Goal: Task Accomplishment & Management: Manage account settings

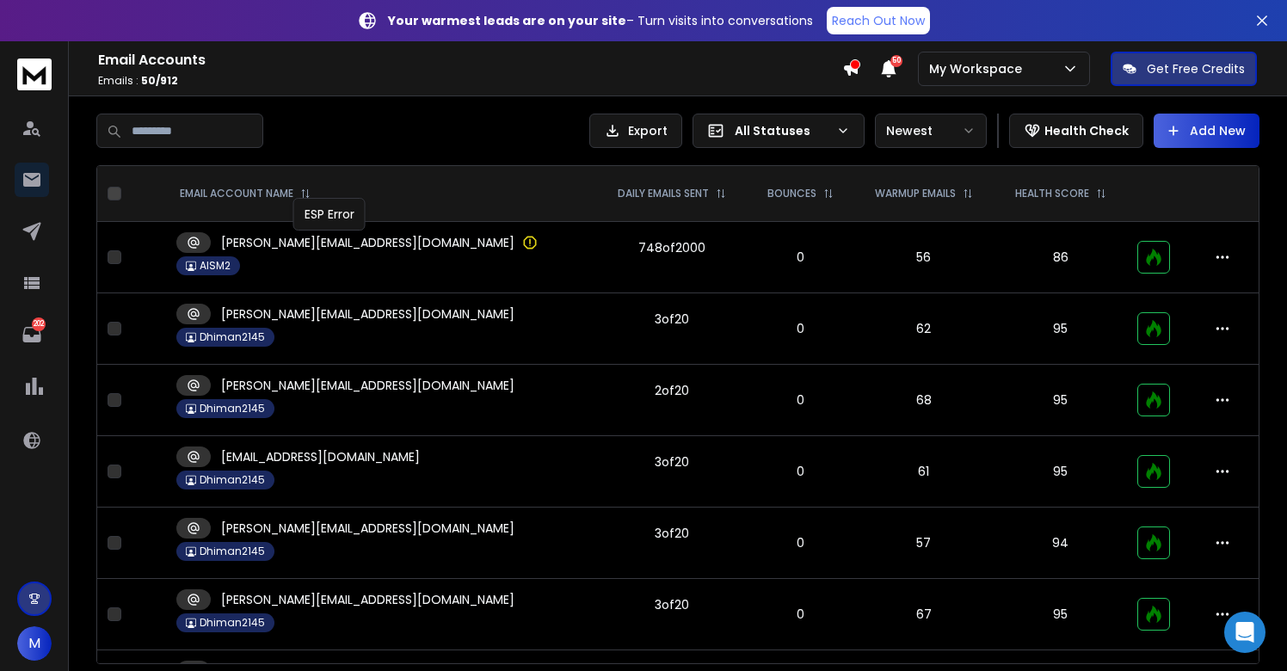
click at [521, 237] on icon at bounding box center [529, 242] width 17 height 17
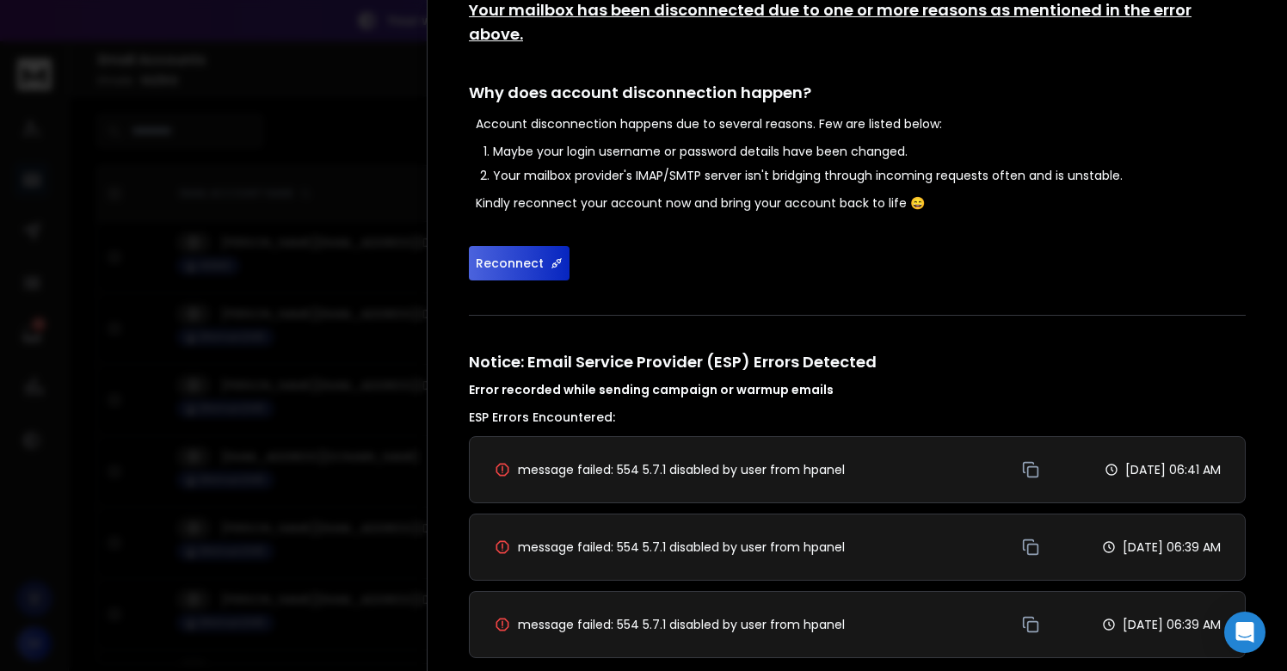
scroll to position [404, 0]
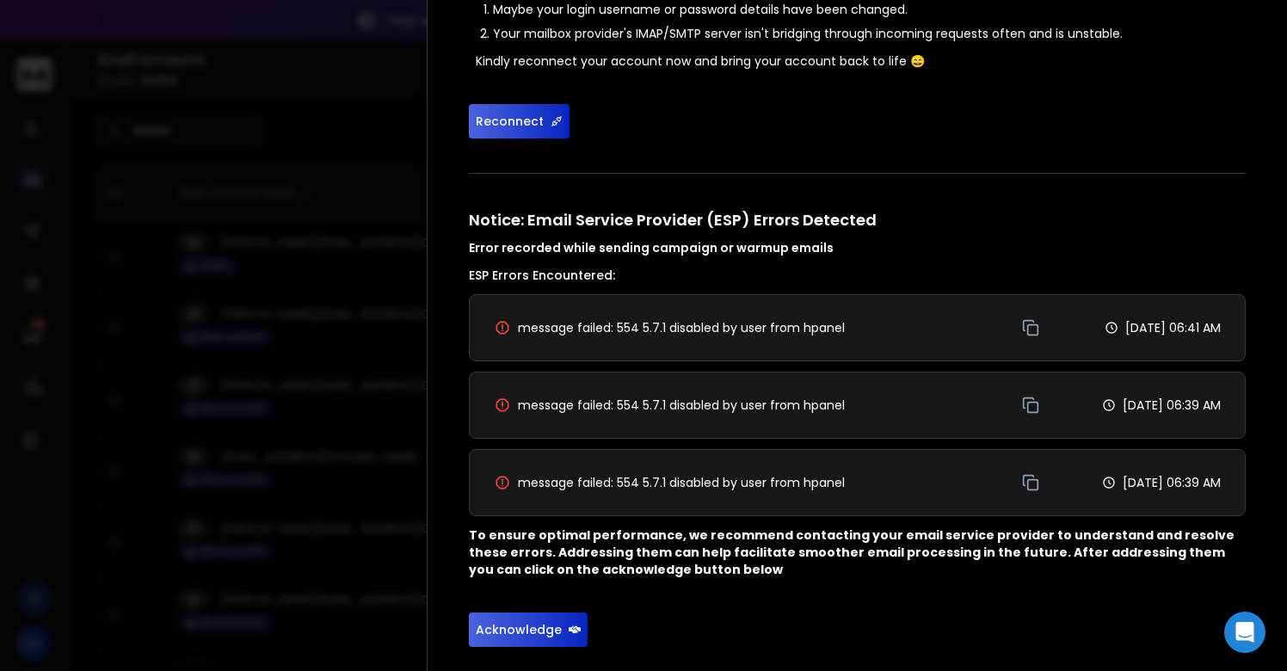
click at [530, 107] on button "Reconnect" at bounding box center [519, 121] width 101 height 34
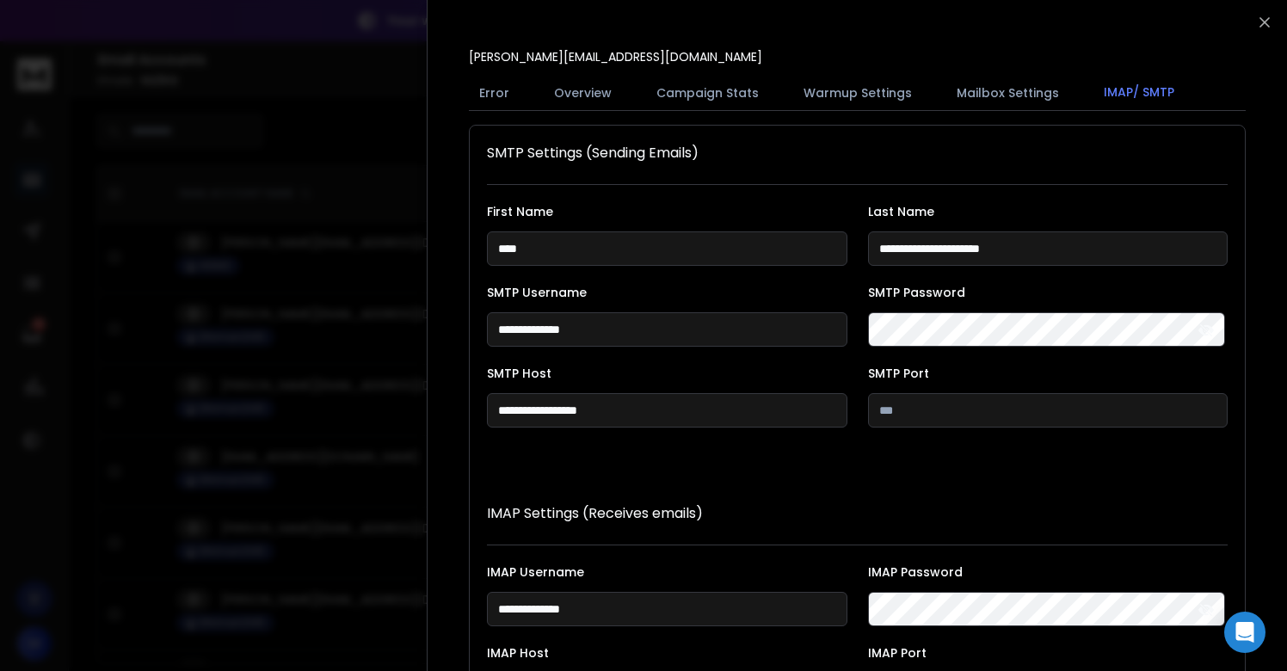
scroll to position [316, 0]
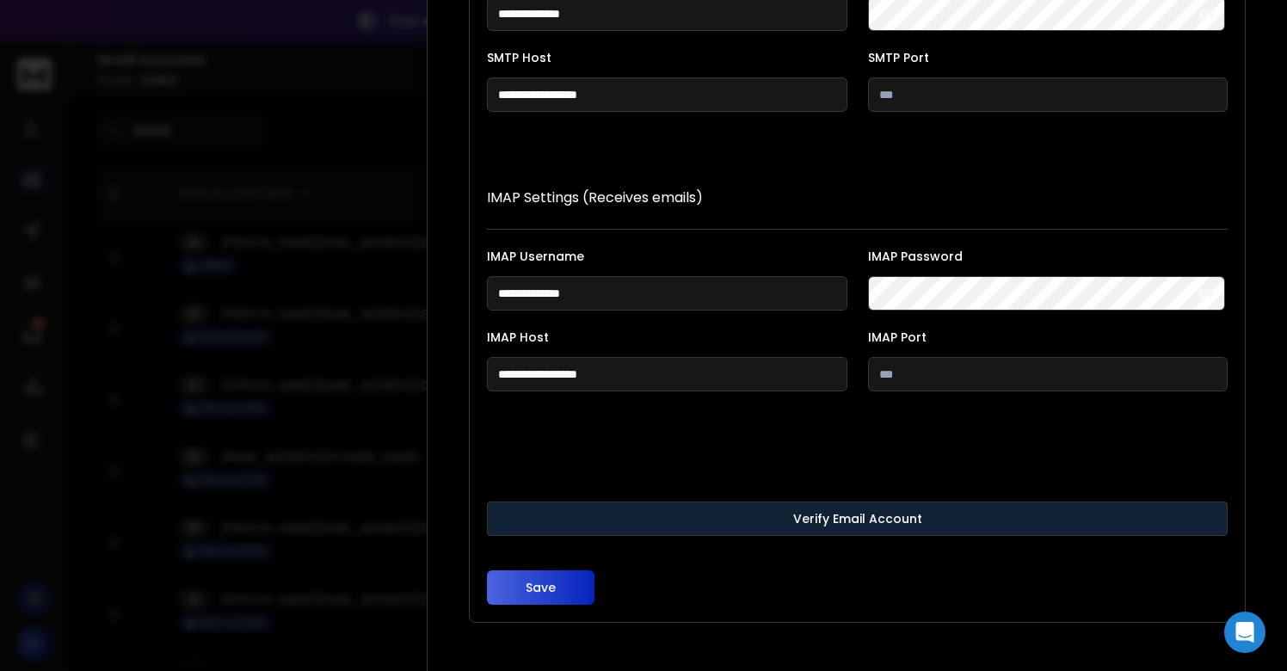
click at [800, 524] on button "Verify Email Account" at bounding box center [857, 519] width 741 height 34
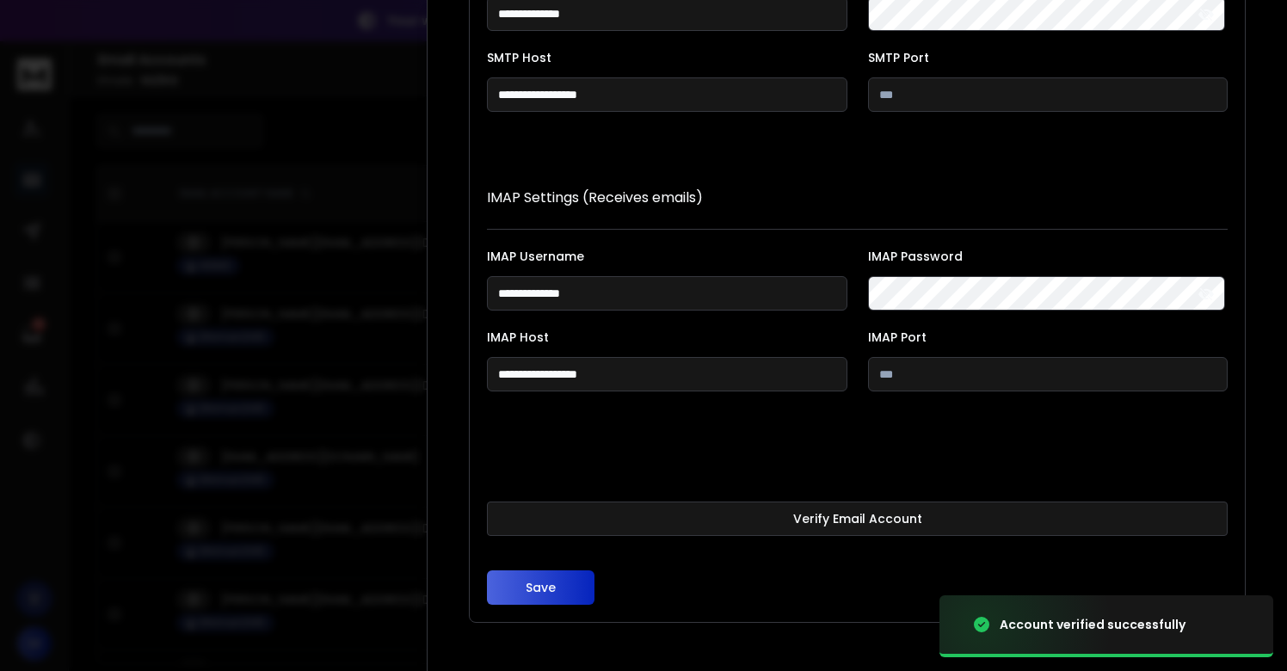
click at [550, 574] on button "Save" at bounding box center [541, 587] width 108 height 34
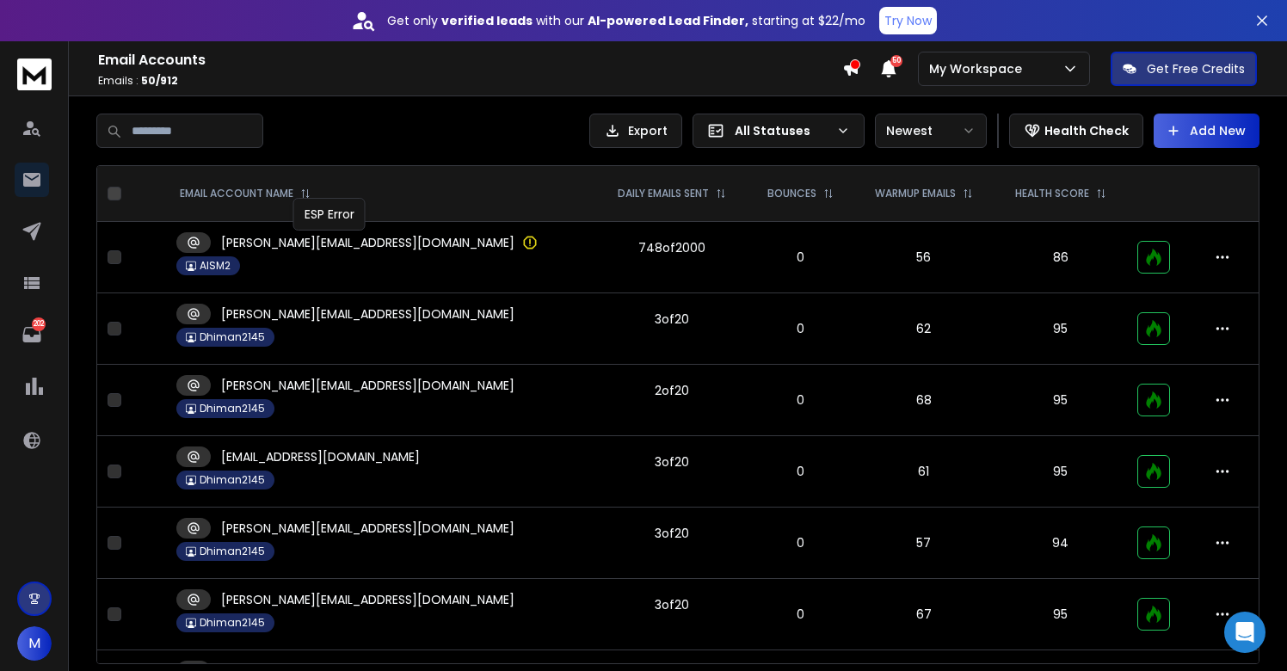
click at [521, 238] on icon at bounding box center [529, 242] width 17 height 17
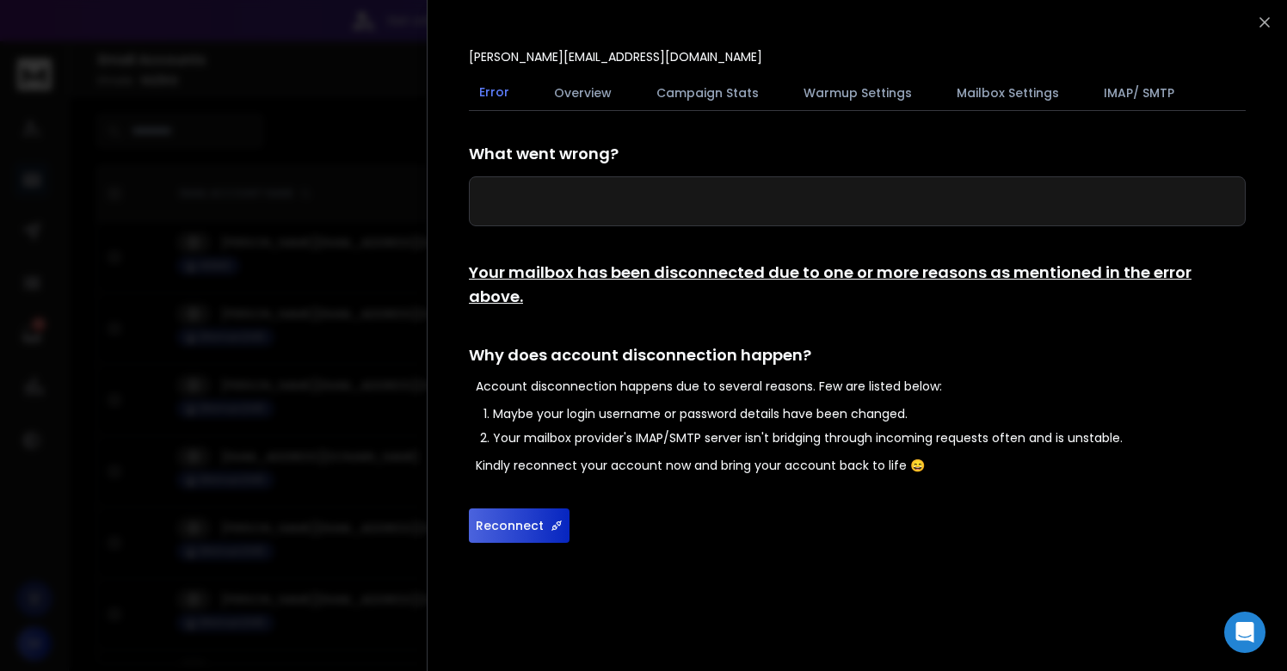
click at [502, 509] on button "Reconnect" at bounding box center [519, 526] width 101 height 34
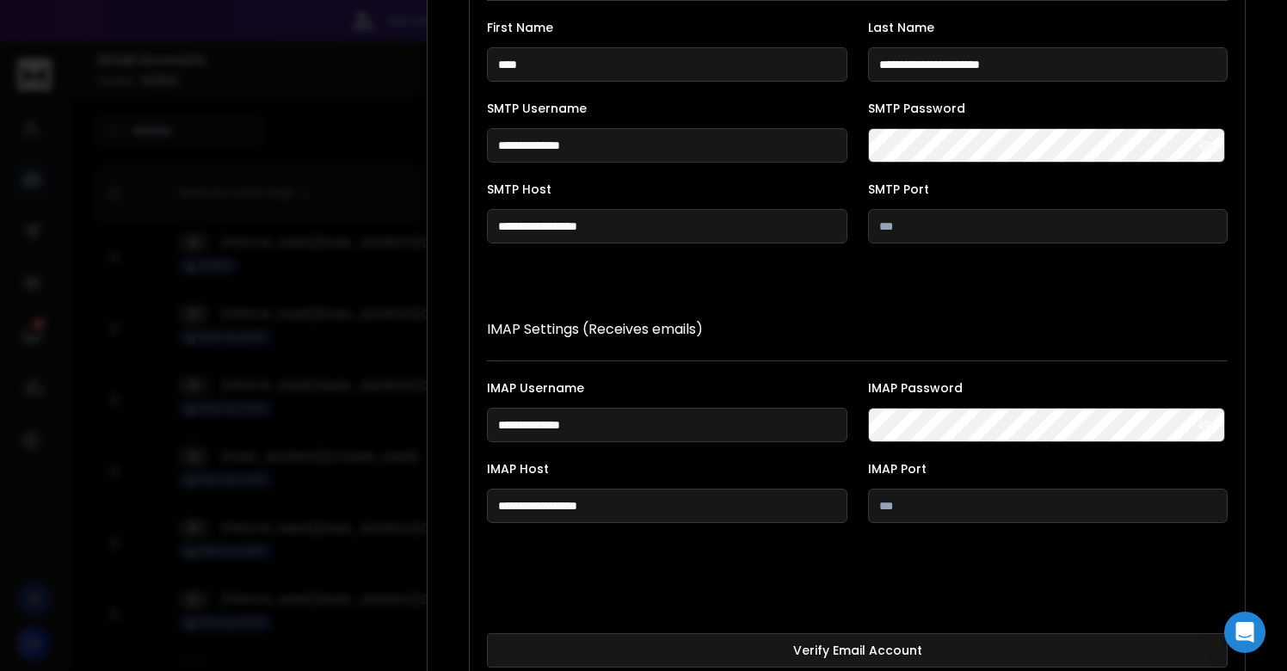
scroll to position [316, 0]
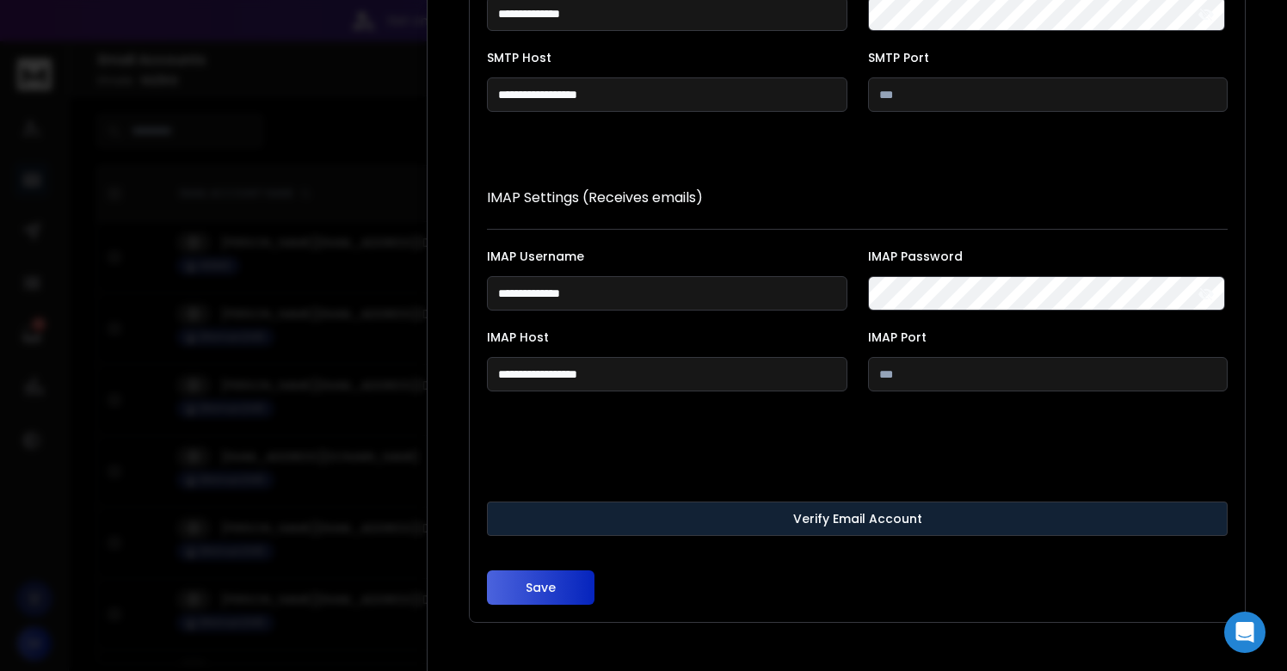
click at [700, 521] on button "Verify Email Account" at bounding box center [857, 519] width 741 height 34
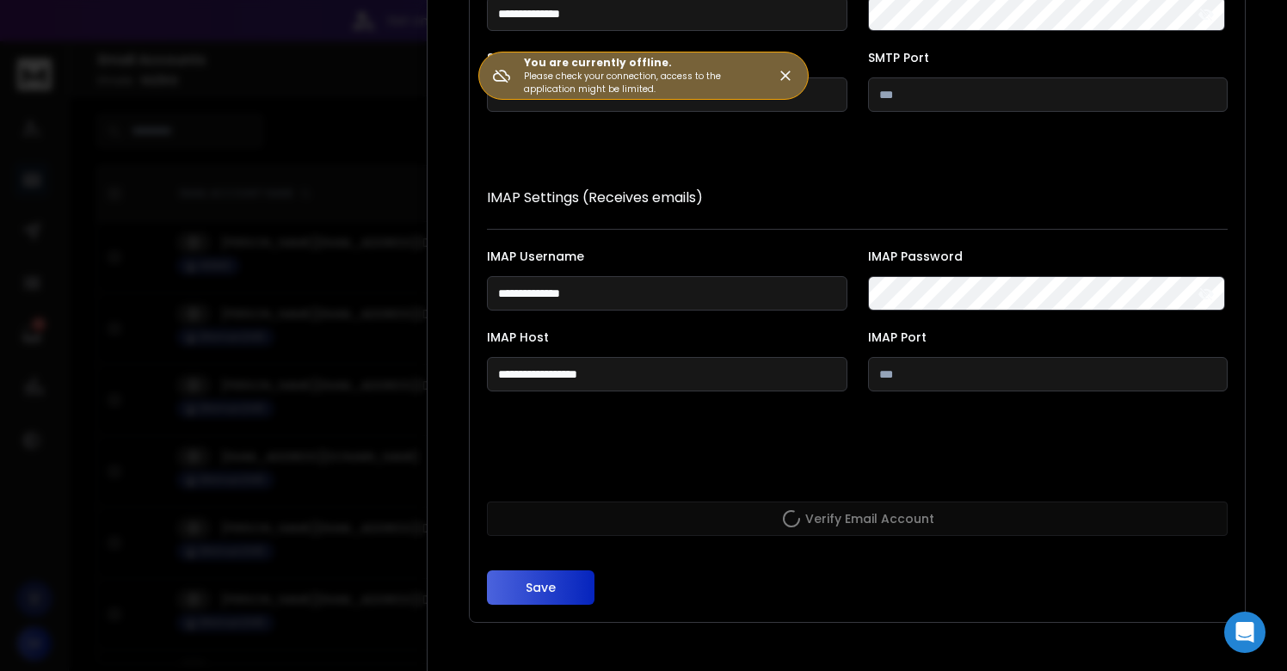
click at [552, 589] on button "Save" at bounding box center [541, 587] width 108 height 34
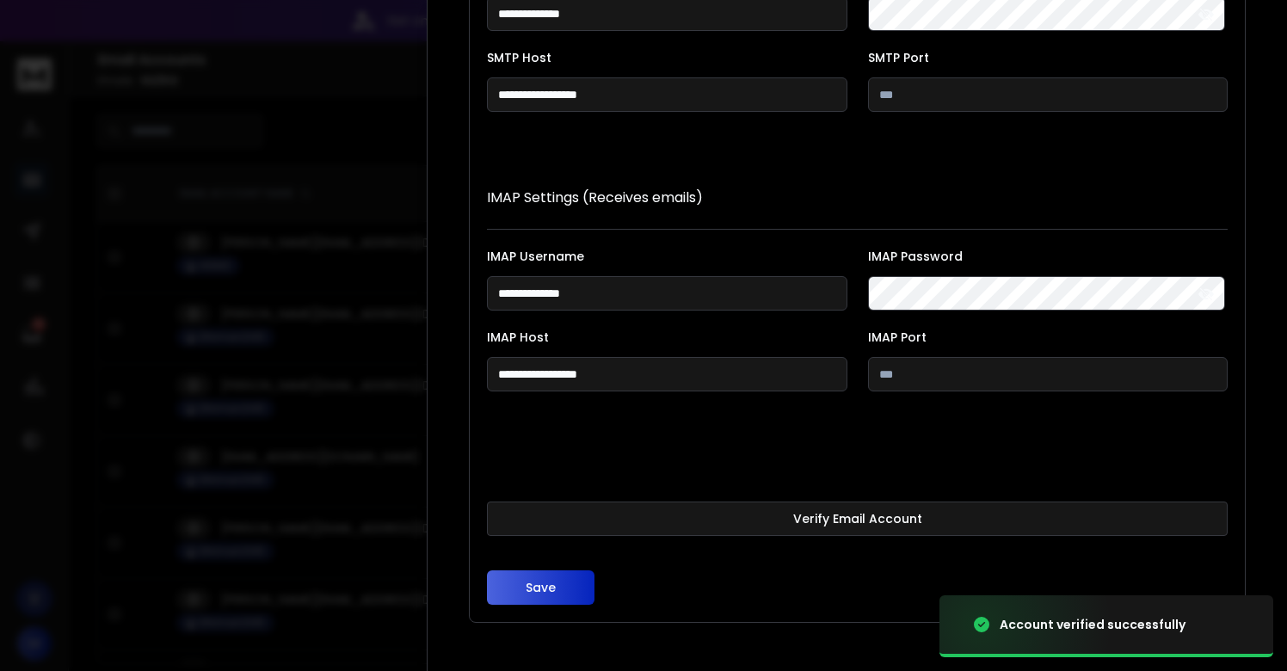
click at [552, 589] on button "Save" at bounding box center [541, 587] width 108 height 34
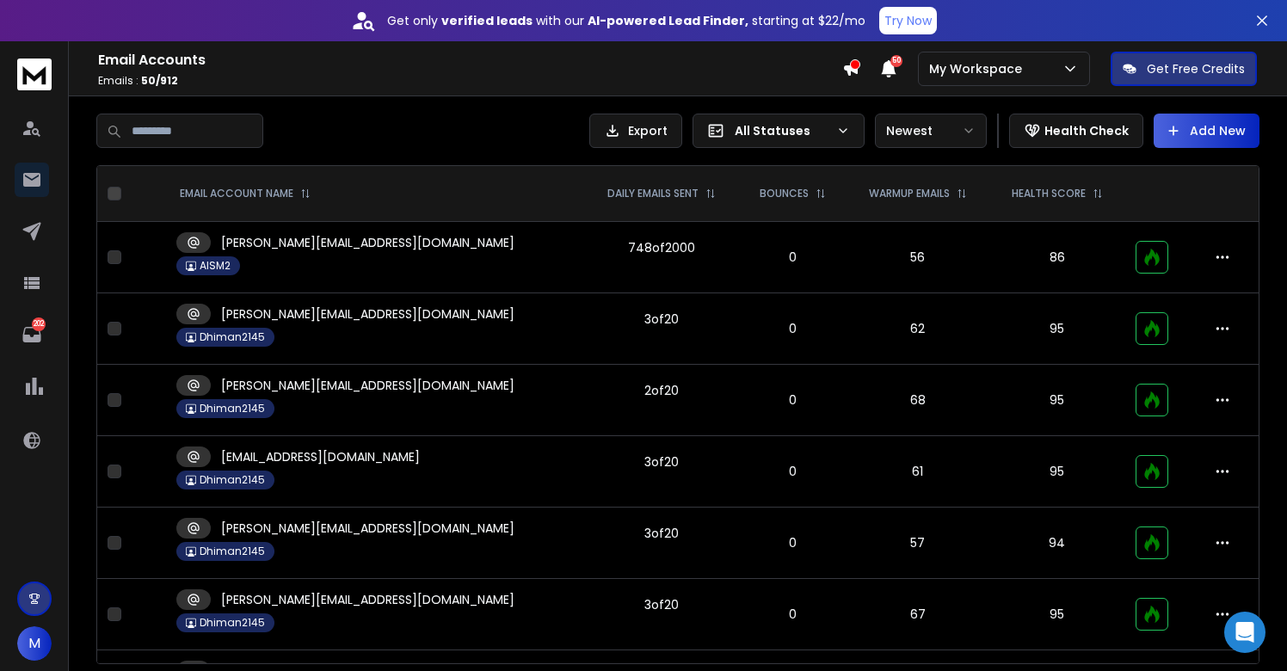
click at [261, 248] on p "[PERSON_NAME][EMAIL_ADDRESS][DOMAIN_NAME]" at bounding box center [367, 242] width 293 height 17
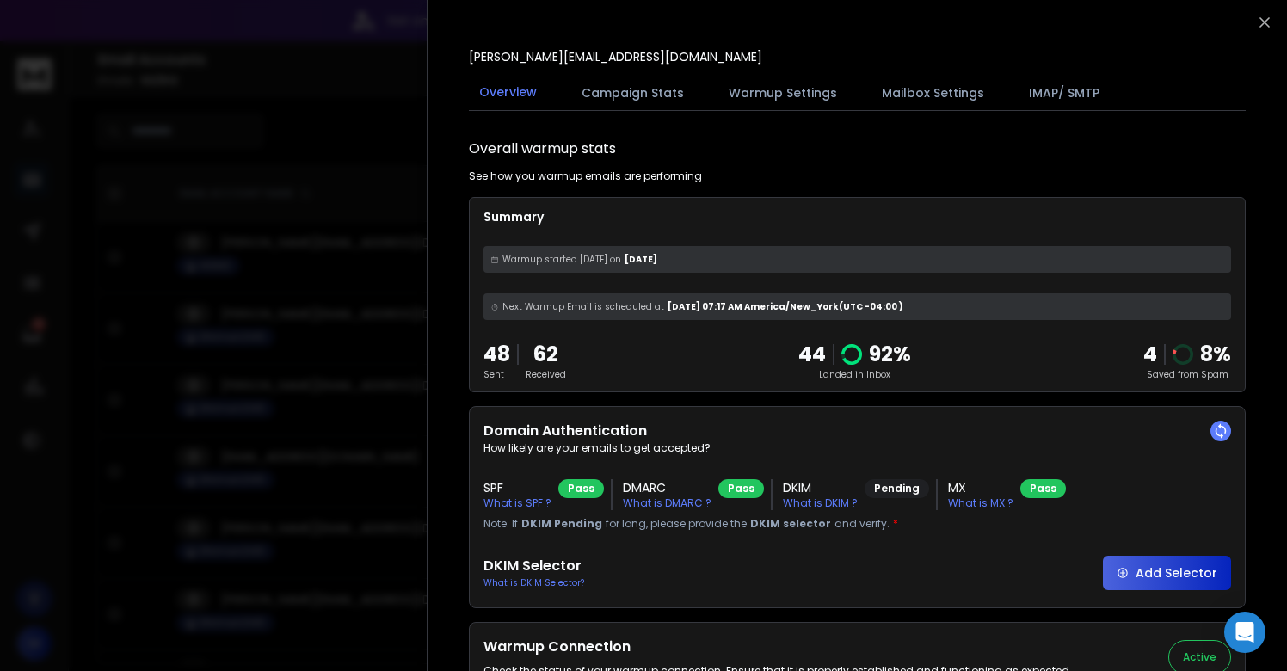
click at [948, 89] on button "Mailbox Settings" at bounding box center [933, 93] width 123 height 38
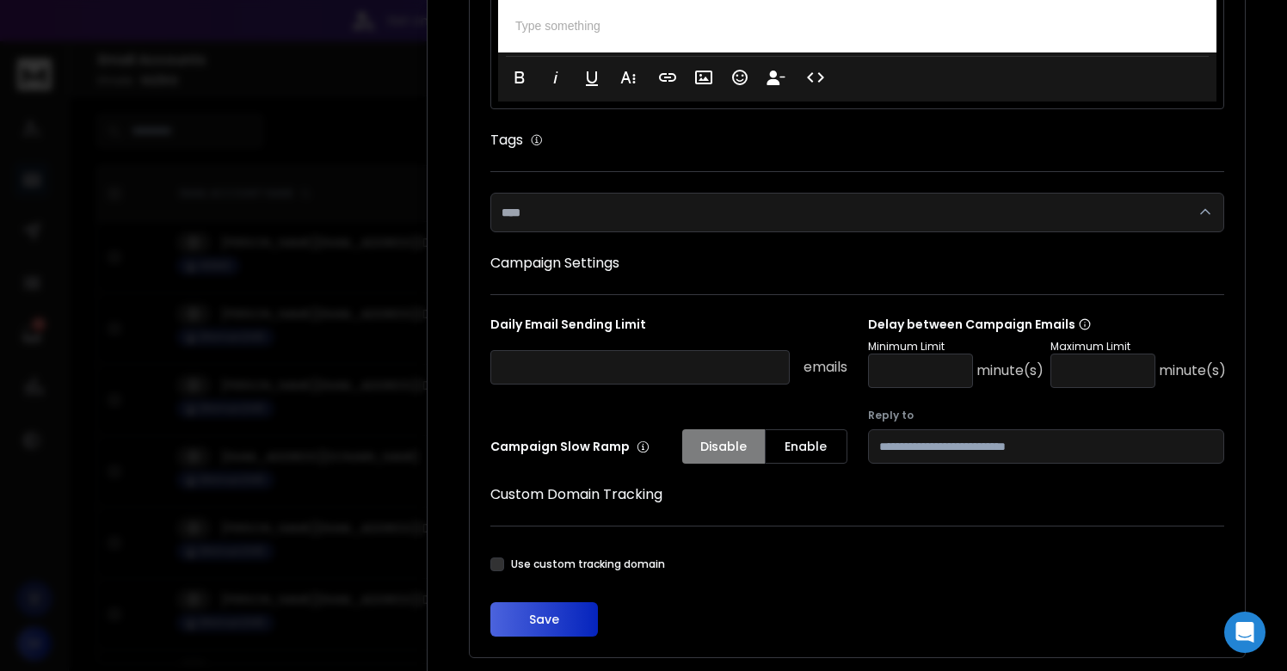
scroll to position [348, 0]
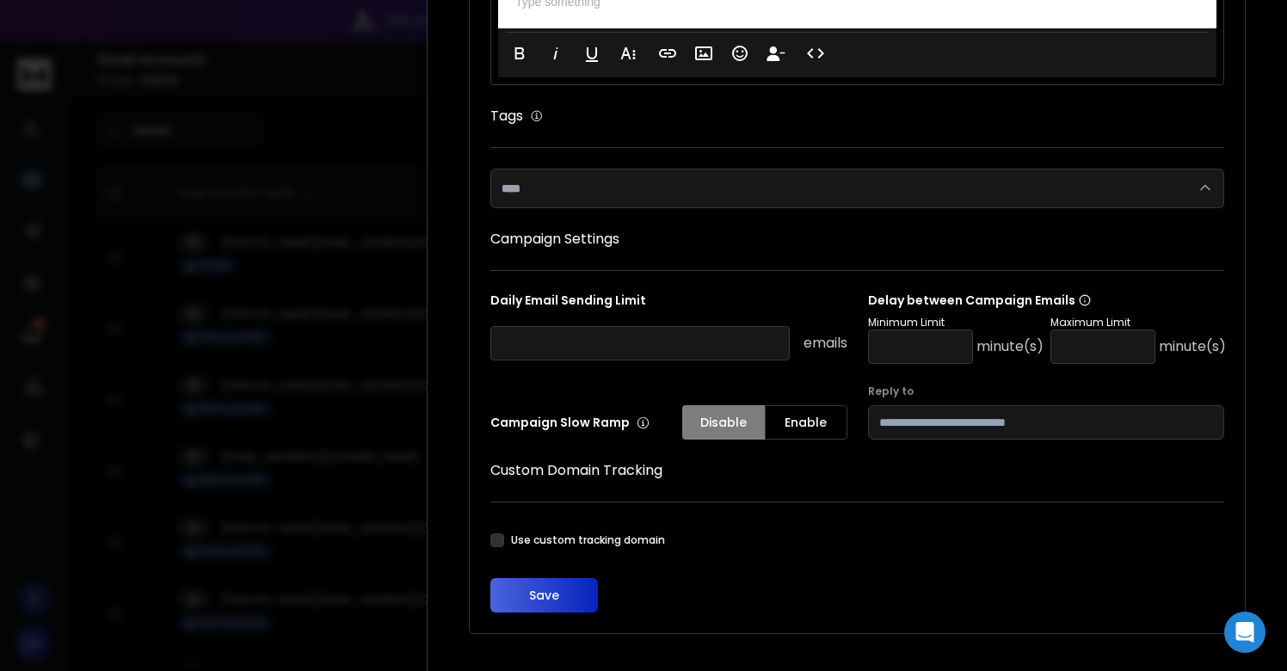
click at [674, 340] on input "****" at bounding box center [639, 343] width 299 height 34
type input "***"
click at [959, 417] on input "text" at bounding box center [1046, 422] width 357 height 34
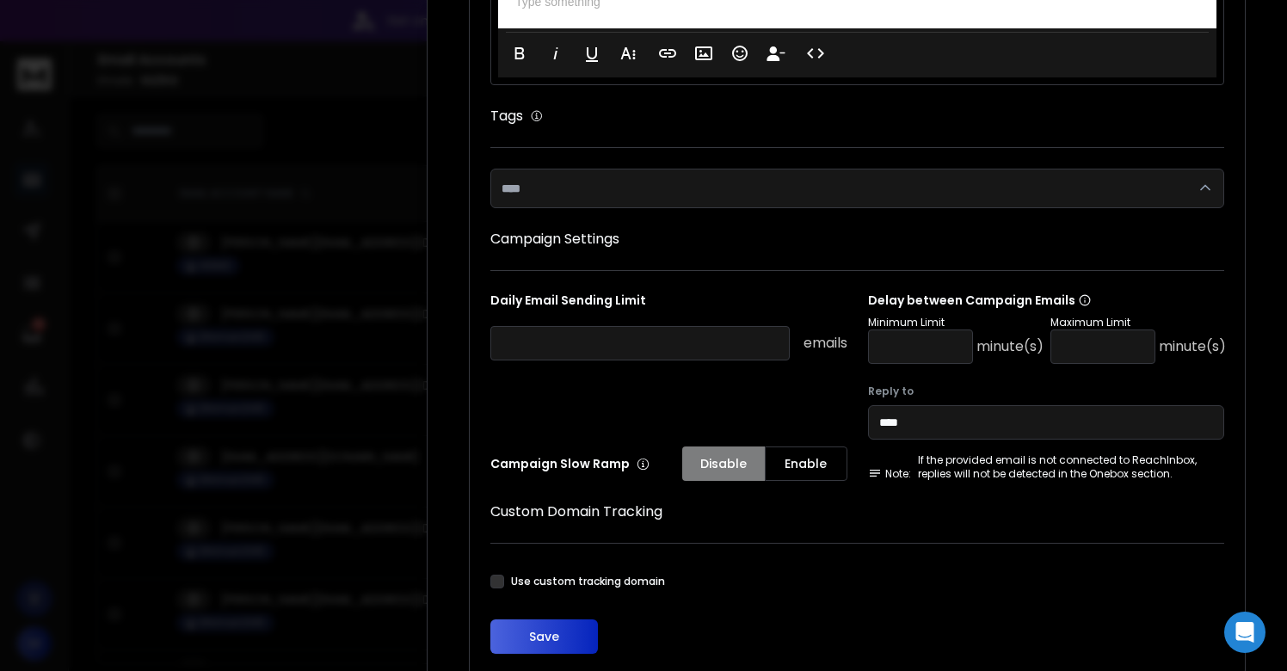
type input "**********"
click at [936, 535] on form "**********" at bounding box center [857, 257] width 734 height 793
click at [547, 632] on button "Save" at bounding box center [544, 637] width 108 height 34
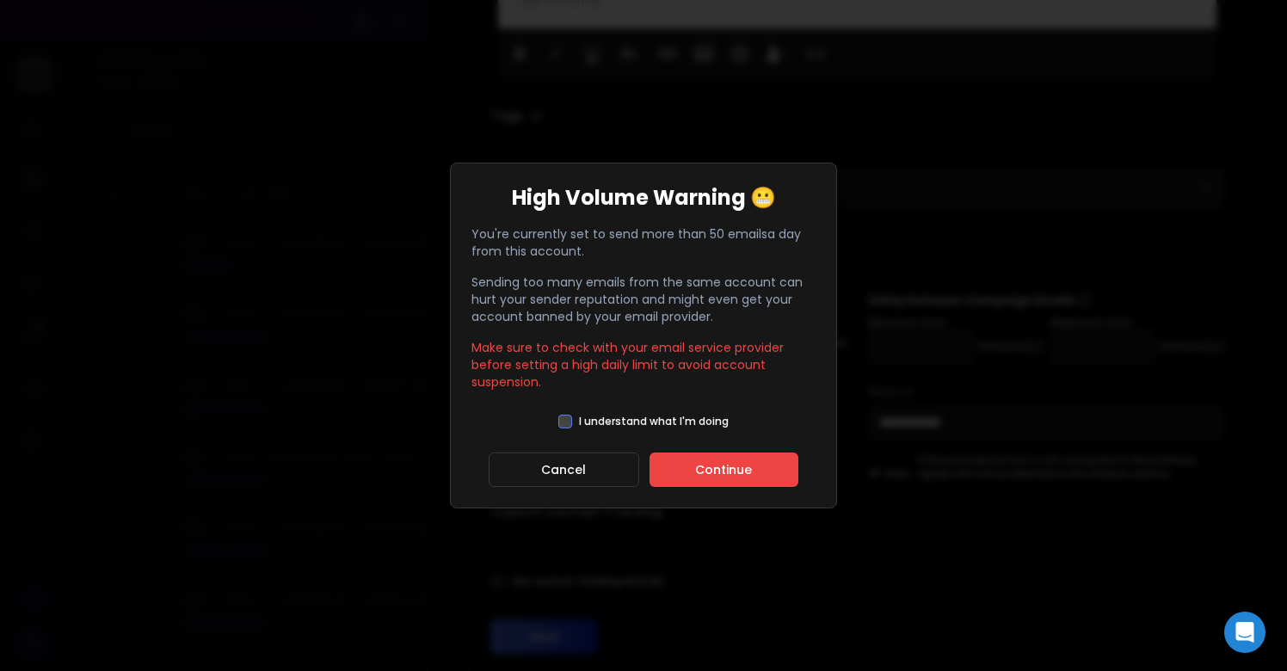
click at [564, 423] on button "I understand what I'm doing" at bounding box center [565, 422] width 14 height 14
click at [704, 458] on button "Continue" at bounding box center [724, 470] width 149 height 34
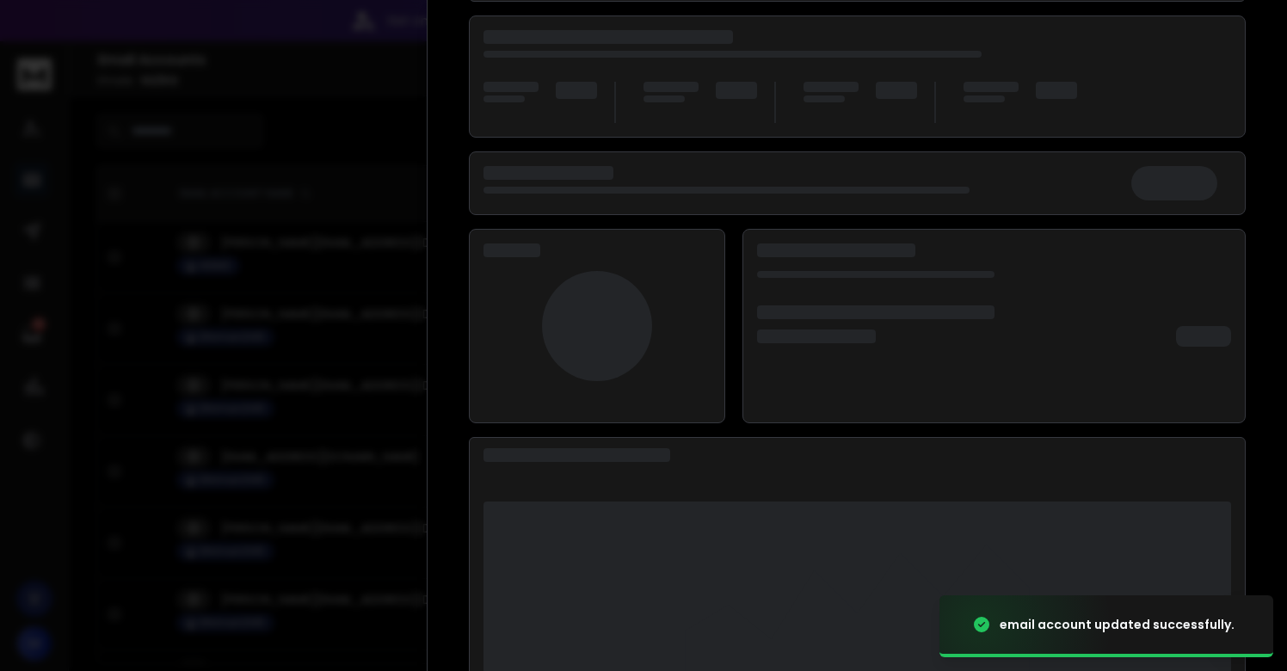
scroll to position [223, 0]
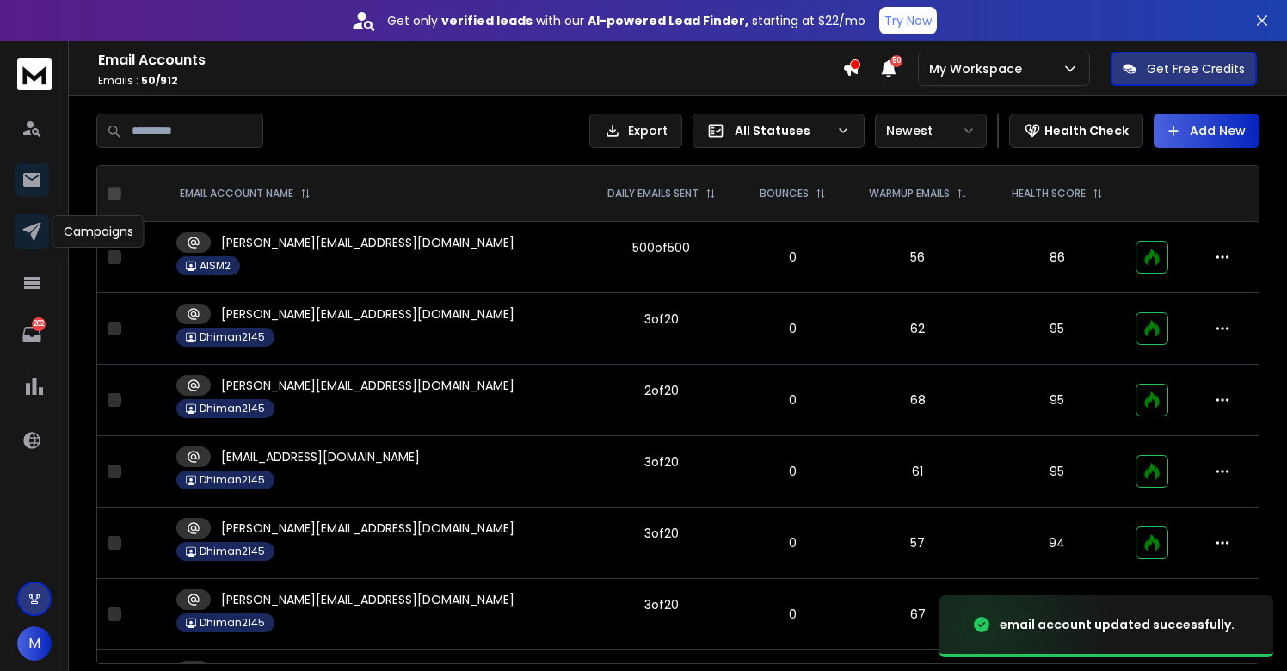
click at [28, 231] on icon at bounding box center [31, 231] width 18 height 18
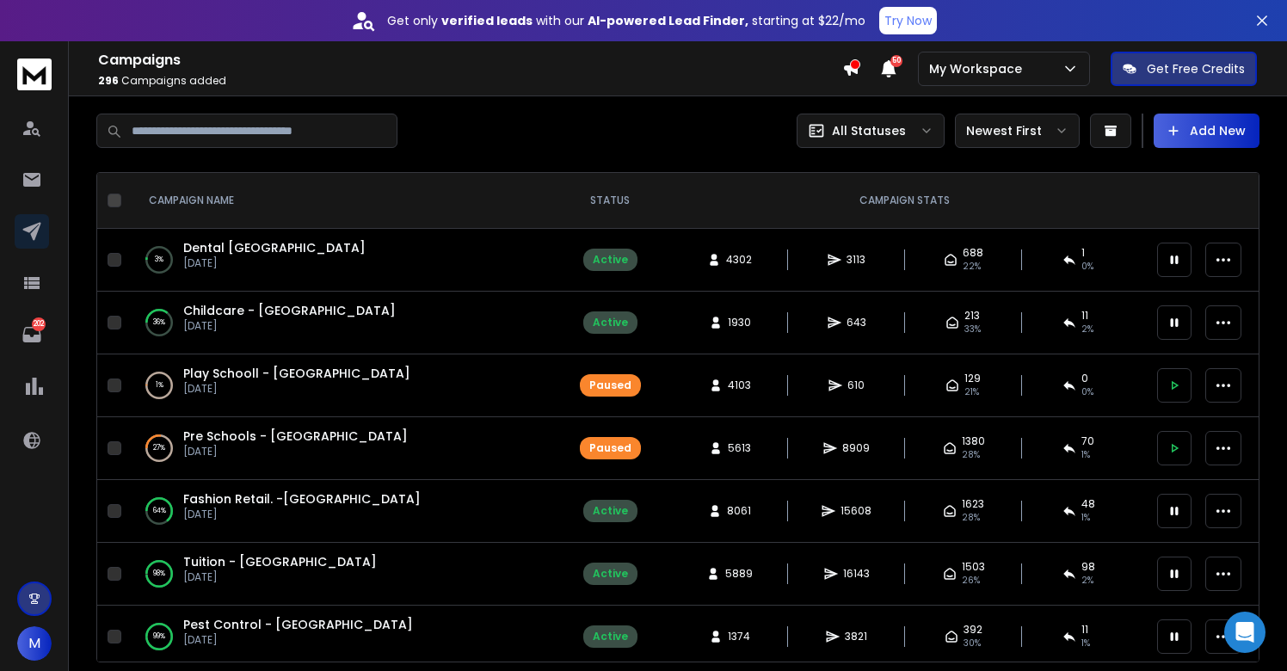
click at [218, 242] on span "Dental NYC" at bounding box center [274, 247] width 182 height 17
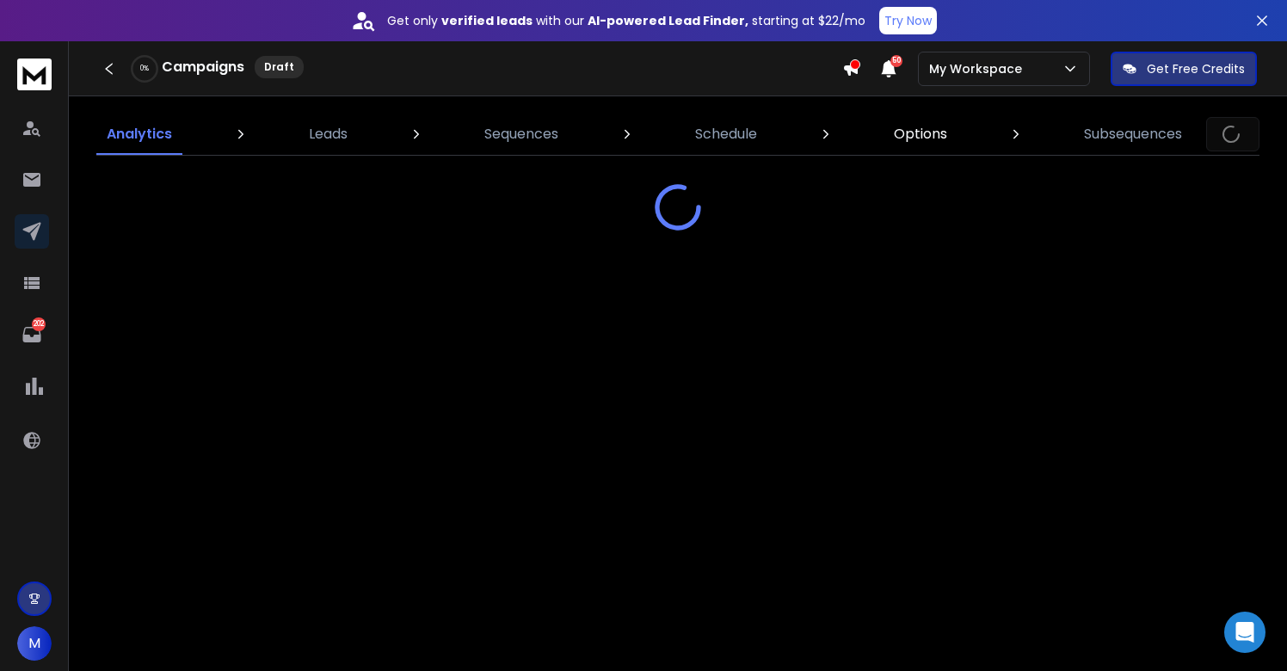
click at [907, 140] on p "Options" at bounding box center [920, 134] width 53 height 21
